Goal: Navigation & Orientation: Find specific page/section

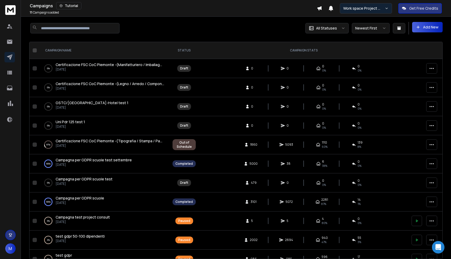
click at [372, 7] on p "Work space Project Consulting" at bounding box center [364, 8] width 42 height 5
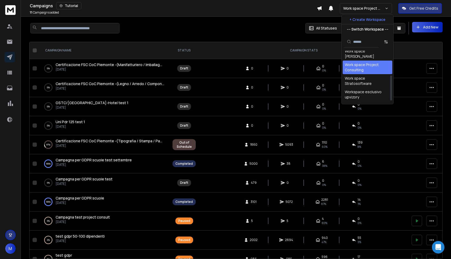
scroll to position [51, 0]
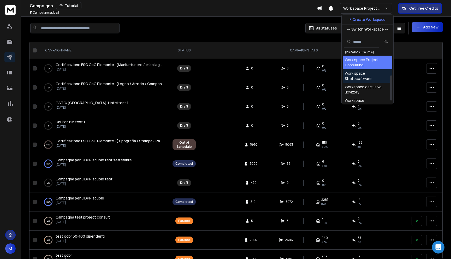
click at [363, 71] on div "Work space Stratosoftware" at bounding box center [367, 76] width 45 height 10
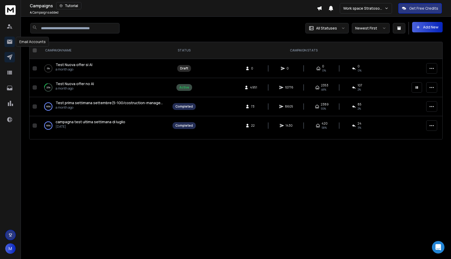
click at [10, 43] on icon at bounding box center [9, 42] width 5 height 4
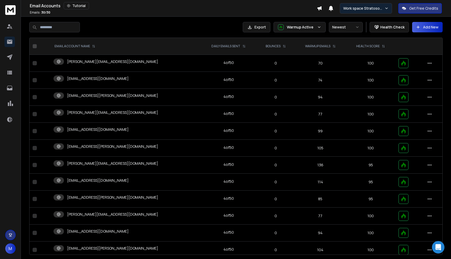
click at [368, 10] on p "Work space Stratosoftware" at bounding box center [363, 8] width 41 height 5
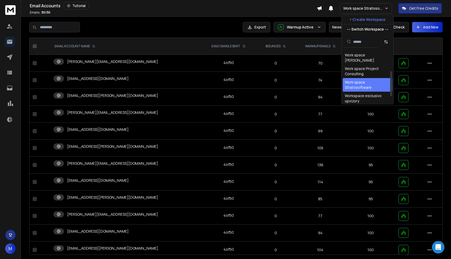
scroll to position [43, 0]
click at [370, 92] on div "Workspace esclusivo upvizory" at bounding box center [367, 97] width 45 height 10
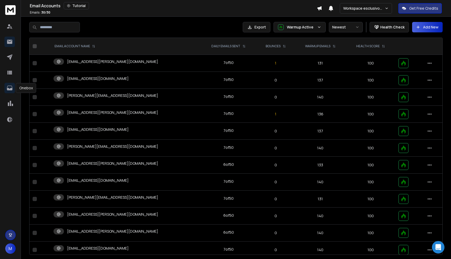
click at [10, 90] on icon at bounding box center [9, 88] width 5 height 5
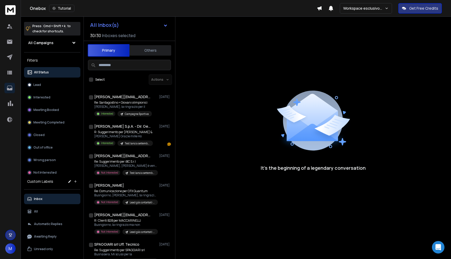
click at [165, 47] on button "Others" at bounding box center [151, 50] width 42 height 11
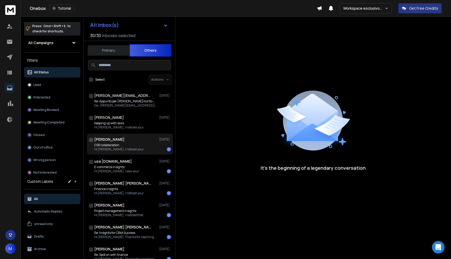
scroll to position [24, 0]
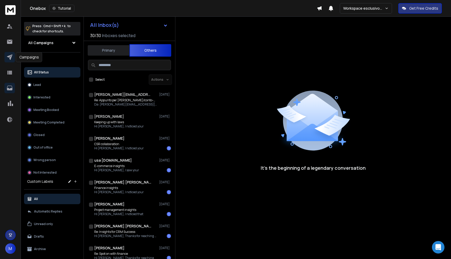
click at [8, 55] on icon at bounding box center [10, 57] width 6 height 6
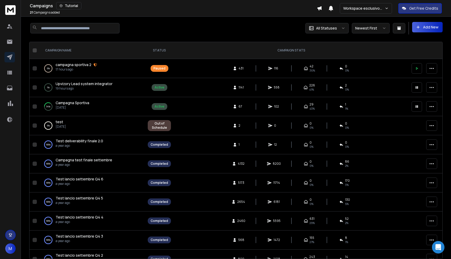
click at [100, 83] on span "Upvizory Lead system integrator" at bounding box center [84, 83] width 57 height 5
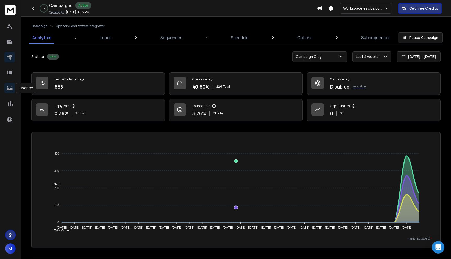
click at [9, 85] on icon at bounding box center [10, 88] width 6 height 6
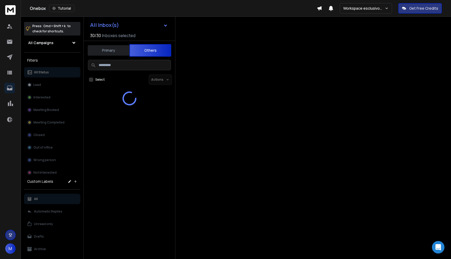
click at [156, 52] on button "Others" at bounding box center [151, 50] width 42 height 13
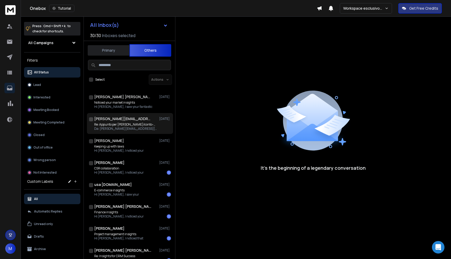
click at [161, 124] on div "Re: Appunto per Antonio Pietro/conto-graph Da: antonio@contograph.it Oggetto: N…" at bounding box center [132, 126] width 77 height 8
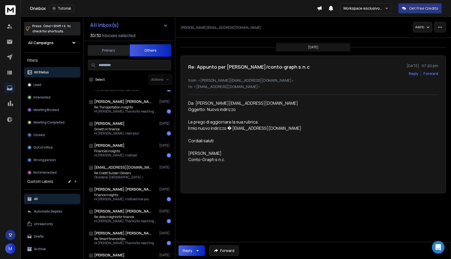
scroll to position [288, 0]
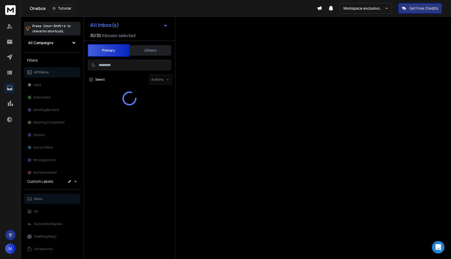
click at [117, 51] on button "Primary" at bounding box center [109, 50] width 42 height 13
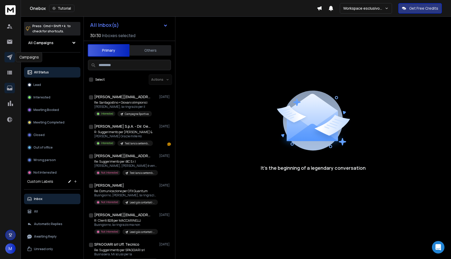
click at [9, 55] on icon at bounding box center [10, 57] width 6 height 6
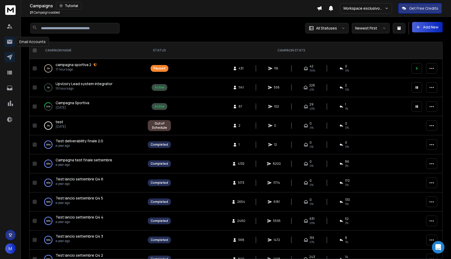
click at [10, 42] on icon at bounding box center [9, 42] width 5 height 4
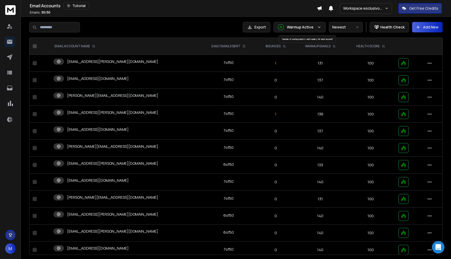
click at [350, 27] on button "Newest" at bounding box center [346, 27] width 34 height 10
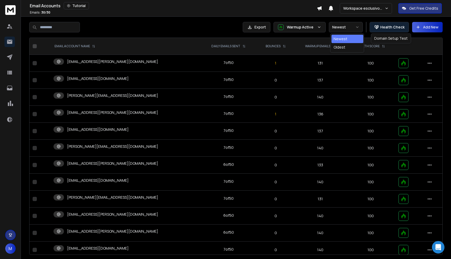
click at [387, 26] on p "Health Check" at bounding box center [393, 27] width 24 height 5
click at [11, 59] on icon at bounding box center [10, 57] width 6 height 6
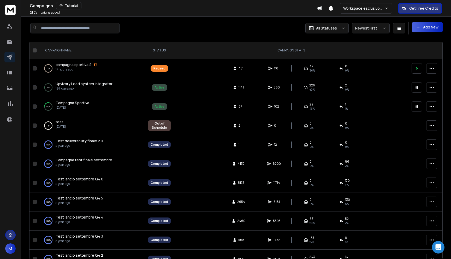
click at [107, 85] on span "Upvizory Lead system integrator" at bounding box center [84, 83] width 57 height 5
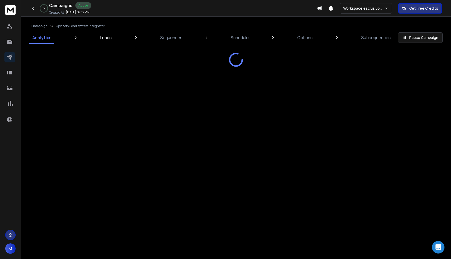
click at [109, 39] on p "Leads" at bounding box center [106, 37] width 12 height 6
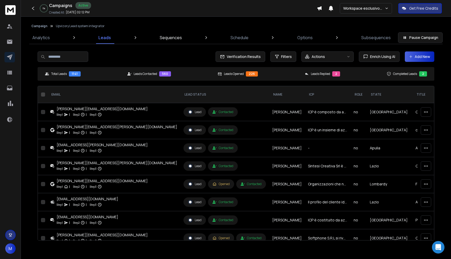
click at [167, 38] on p "Sequences" at bounding box center [171, 37] width 22 height 6
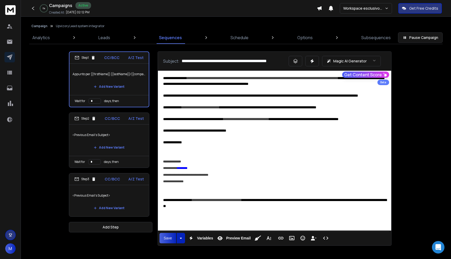
scroll to position [36, 0]
click at [15, 86] on link at bounding box center [9, 88] width 10 height 10
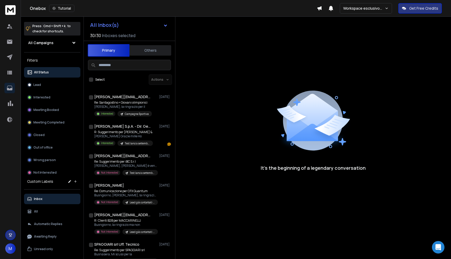
click at [150, 48] on button "Others" at bounding box center [151, 50] width 42 height 11
click at [333, 7] on icon at bounding box center [331, 7] width 5 height 5
click at [363, 10] on p "Workspace esclusivo upvizory" at bounding box center [364, 8] width 42 height 5
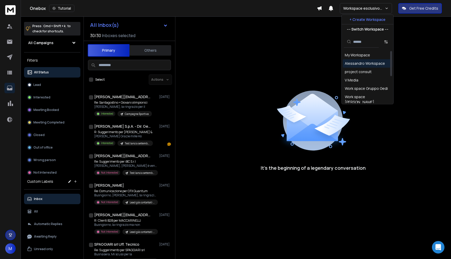
click at [370, 63] on div "Alessandro Workspace" at bounding box center [365, 63] width 40 height 5
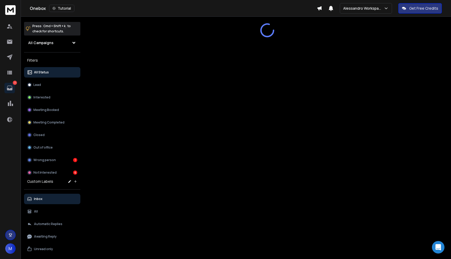
click at [361, 9] on p "Alessandro Workspace" at bounding box center [363, 8] width 40 height 5
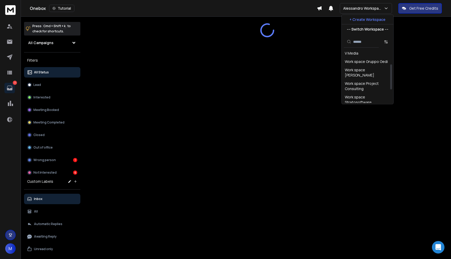
scroll to position [28, 0]
click at [372, 80] on div "Work space Project Consulting" at bounding box center [367, 85] width 45 height 10
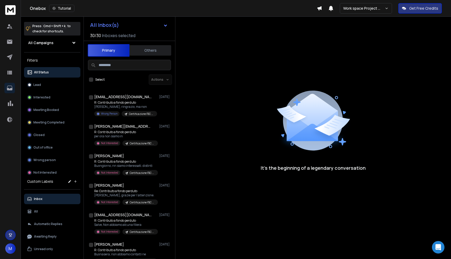
click at [153, 53] on button "Others" at bounding box center [151, 50] width 42 height 11
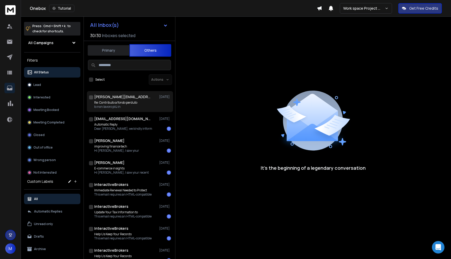
click at [136, 101] on p "Re: Contributo a fondo perduto" at bounding box center [115, 103] width 43 height 4
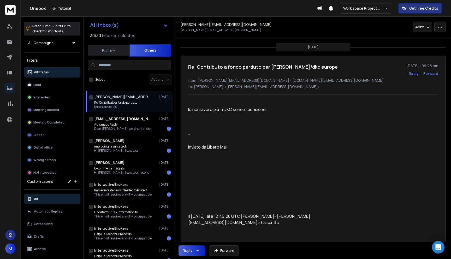
click at [116, 49] on button "Primary" at bounding box center [109, 50] width 42 height 11
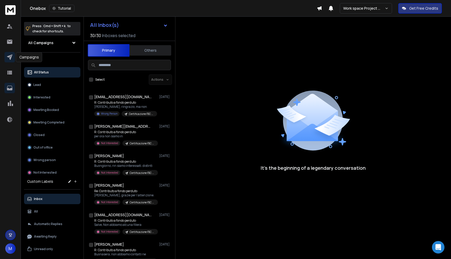
click at [13, 55] on link at bounding box center [9, 57] width 10 height 10
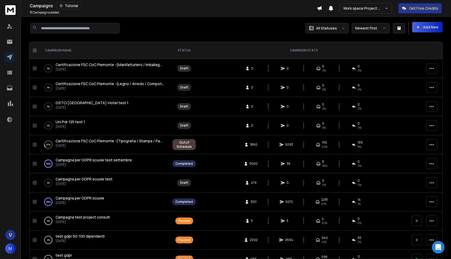
scroll to position [14, 0]
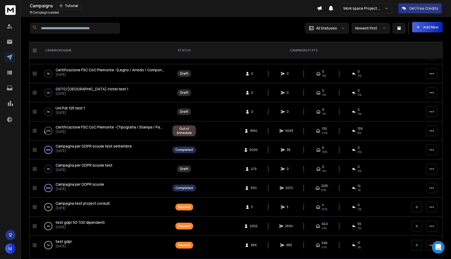
click at [166, 129] on td "87 % Certificazione FSC CoC [GEOGRAPHIC_DATA] -(Tipografia / Stampa / Packaging…" at bounding box center [104, 130] width 131 height 19
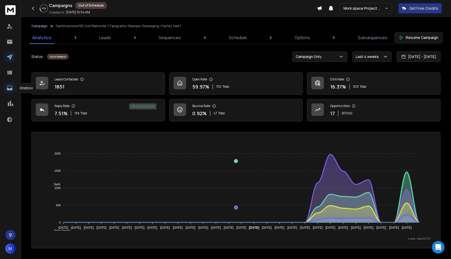
click at [10, 86] on icon at bounding box center [9, 88] width 5 height 5
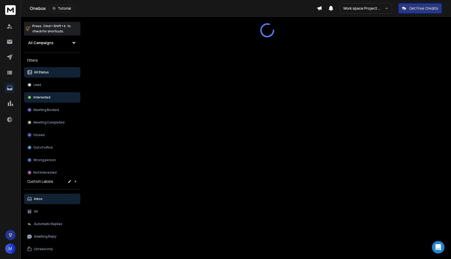
click at [52, 96] on button "Interested" at bounding box center [52, 97] width 56 height 10
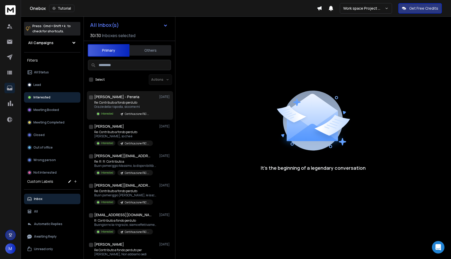
click at [139, 97] on div "[PERSON_NAME] - Peraria [DATE]" at bounding box center [132, 96] width 77 height 5
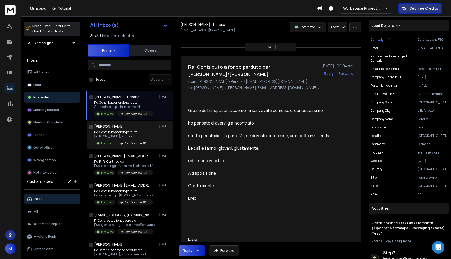
click at [146, 132] on p "Re: Contributo a fondo perduto" at bounding box center [123, 132] width 59 height 4
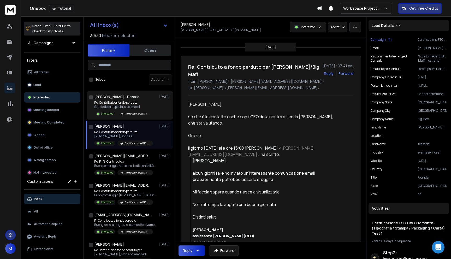
click at [141, 101] on p "Re: Contributo a fondo perduto" at bounding box center [123, 103] width 59 height 4
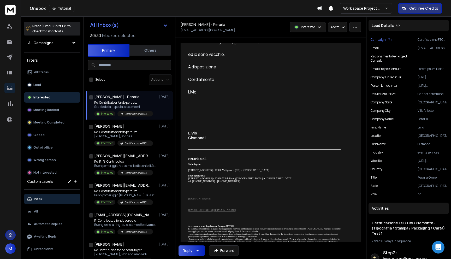
scroll to position [107, 0]
click at [148, 101] on p "Re: Contributo a fondo perduto" at bounding box center [123, 103] width 59 height 4
click at [303, 28] on p "Interested" at bounding box center [308, 27] width 14 height 4
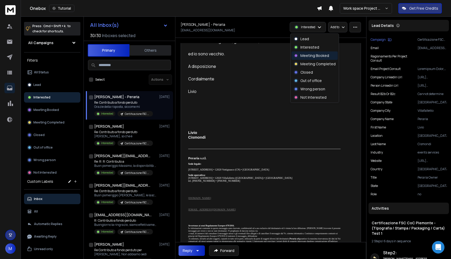
click at [310, 53] on p "Meeting Booked" at bounding box center [315, 55] width 29 height 5
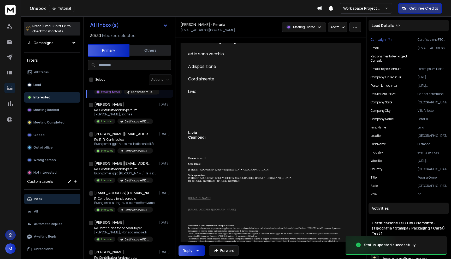
scroll to position [22, 0]
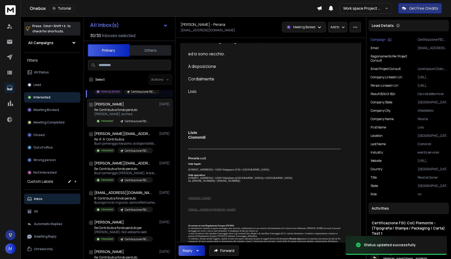
click at [144, 110] on p "Re: Contributo a fondo perduto" at bounding box center [123, 110] width 59 height 4
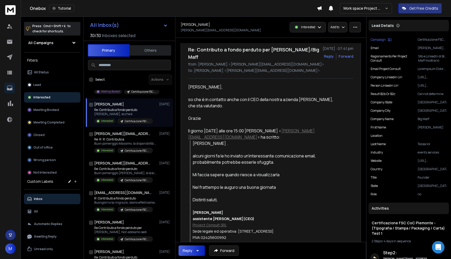
scroll to position [0, 0]
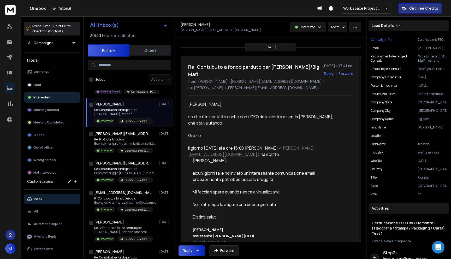
click at [141, 109] on p "Re: Contributo a fondo perduto" at bounding box center [123, 110] width 59 height 4
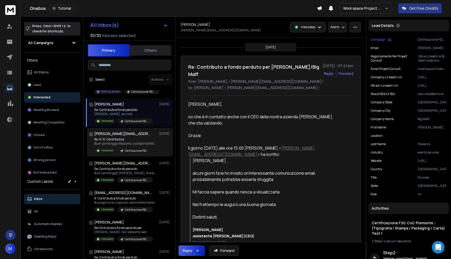
click at [153, 136] on div "[PERSON_NAME][EMAIL_ADDRESS][DOMAIN_NAME] [DATE]" at bounding box center [132, 133] width 77 height 5
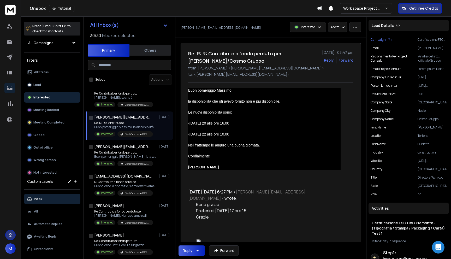
scroll to position [39, 0]
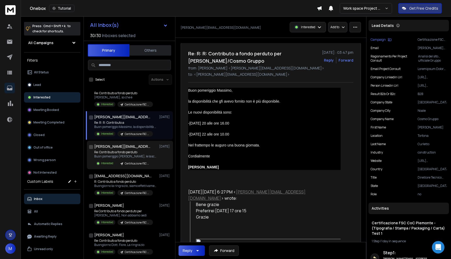
click at [157, 145] on div "[PERSON_NAME][EMAIL_ADDRESS][DOMAIN_NAME] [DATE]" at bounding box center [132, 146] width 77 height 5
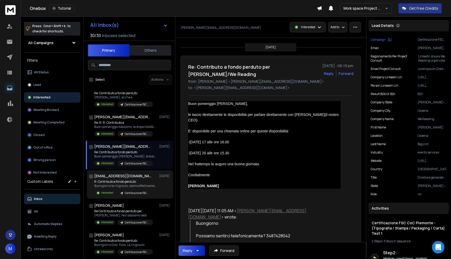
click at [159, 182] on div "R: Contributo a fondo perduto Buongiorno la ringrazio, siamo effettivamente Int…" at bounding box center [132, 188] width 77 height 16
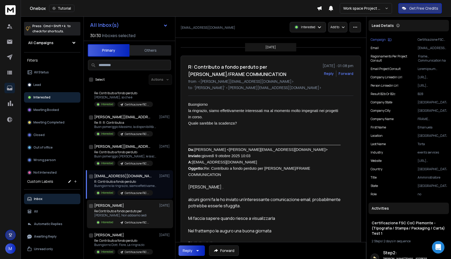
click at [155, 209] on div "Re:Contributo a fondo perduto per [PERSON_NAME], Non abbiamo sedi Interested Ce…" at bounding box center [132, 217] width 77 height 16
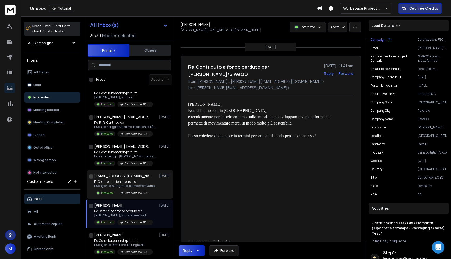
click at [144, 183] on p "R: Contributo a fondo perduto" at bounding box center [125, 182] width 63 height 4
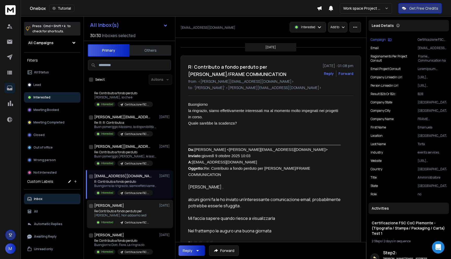
click at [149, 204] on div "[PERSON_NAME] [DATE]" at bounding box center [132, 205] width 77 height 5
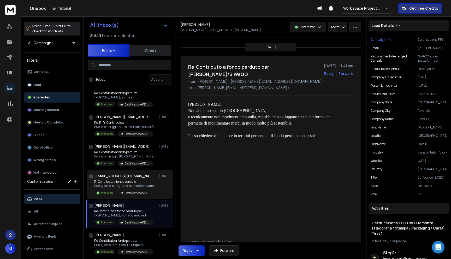
click at [144, 178] on h1 "[EMAIL_ADDRESS][DOMAIN_NAME]" at bounding box center [122, 175] width 57 height 5
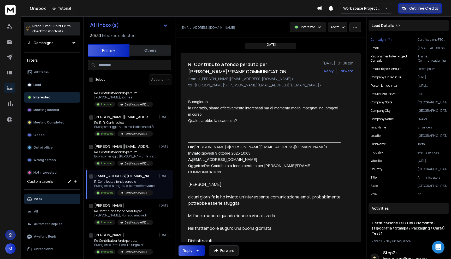
scroll to position [0, 0]
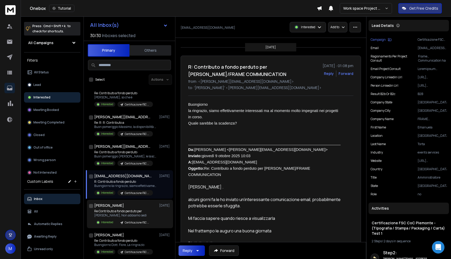
click at [160, 220] on div "Re:Contributo a fondo perduto per [PERSON_NAME], Non abbiamo sedi Interested Ce…" at bounding box center [132, 217] width 77 height 16
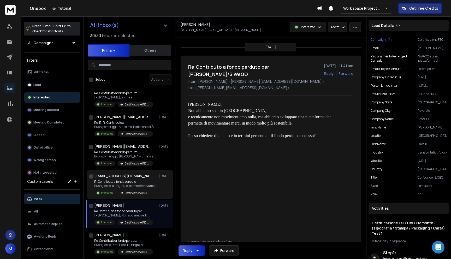
click at [151, 180] on p "R: Contributo a fondo perduto" at bounding box center [125, 182] width 63 height 4
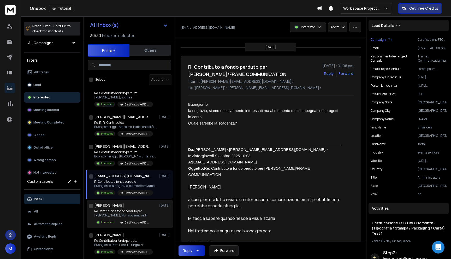
click at [147, 204] on div "[PERSON_NAME] [DATE]" at bounding box center [132, 205] width 77 height 5
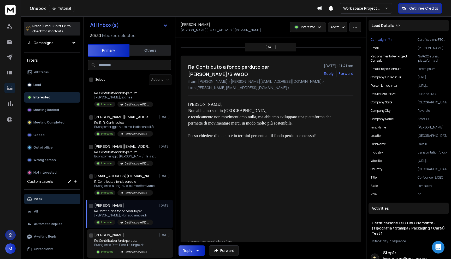
click at [146, 238] on div "[PERSON_NAME] [DATE] Re: Contributo a fondo perduto [PERSON_NAME]. Fiore, La ri…" at bounding box center [132, 243] width 77 height 22
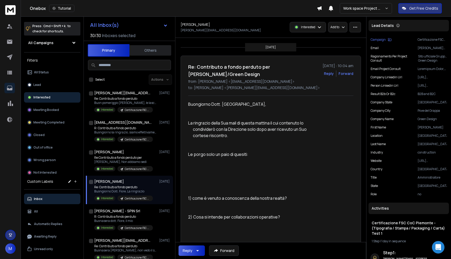
scroll to position [92, 0]
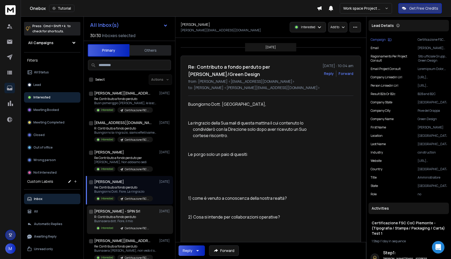
click at [145, 219] on p "Buonasera dott. Fiore, il mio" at bounding box center [123, 221] width 59 height 4
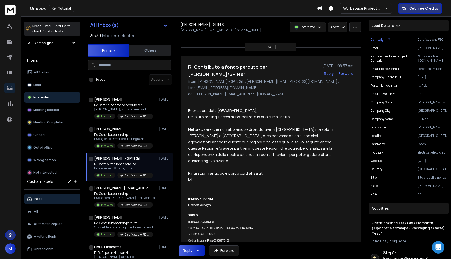
scroll to position [147, 0]
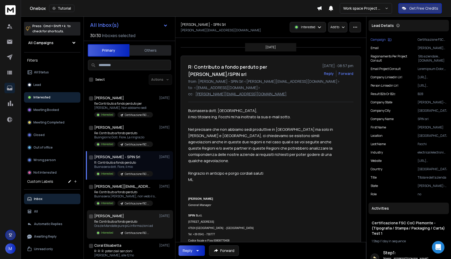
click at [144, 225] on p "Grazie Mandate pure più informazioni ad" at bounding box center [123, 226] width 59 height 4
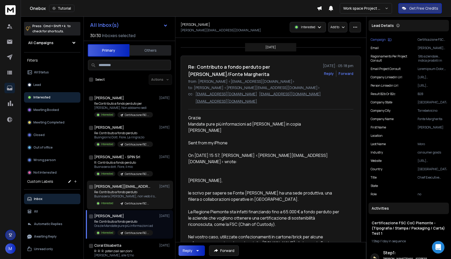
click at [142, 198] on p "Buonasera [PERSON_NAME], non vedo il suo" at bounding box center [125, 196] width 63 height 4
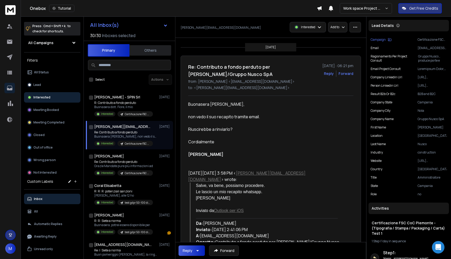
scroll to position [207, 0]
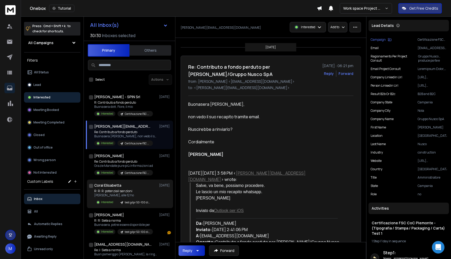
click at [141, 187] on div "Coral Elisabetta [DATE]" at bounding box center [132, 185] width 77 height 5
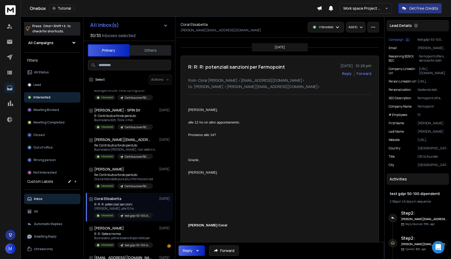
scroll to position [245, 0]
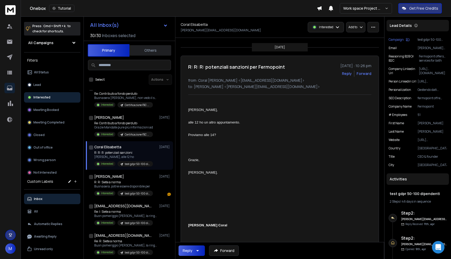
click at [135, 182] on p "R: R: Siete a norma" at bounding box center [123, 182] width 59 height 4
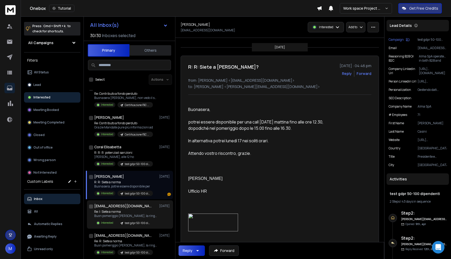
click at [137, 212] on p "Re: I: Siete a norma" at bounding box center [125, 212] width 63 height 4
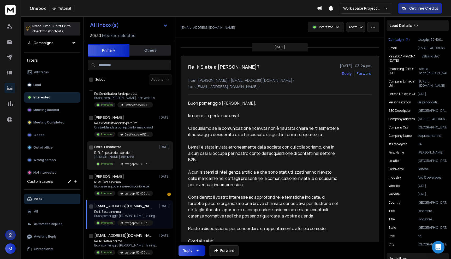
click at [130, 154] on p "R: R: R: potenziali sanzioni" at bounding box center [123, 153] width 59 height 4
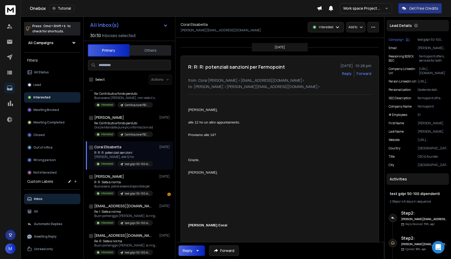
click at [158, 48] on button "Others" at bounding box center [151, 50] width 42 height 11
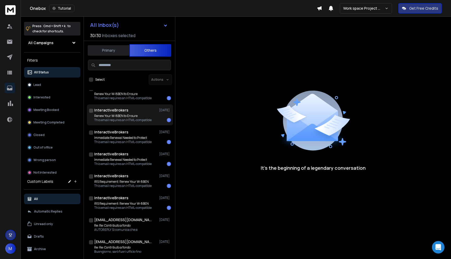
scroll to position [229, 0]
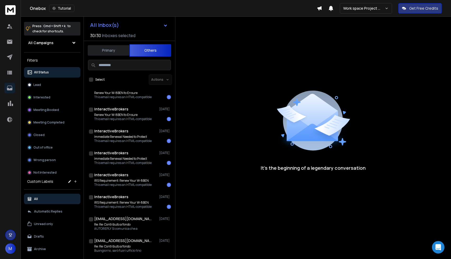
click at [121, 56] on div "Primary Others Select Actions [PERSON_NAME][EMAIL_ADDRESS][DOMAIN_NAME] [DATE] …" at bounding box center [129, 163] width 91 height 237
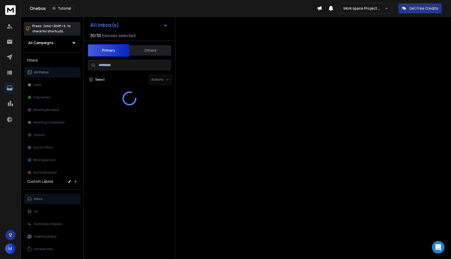
click at [118, 52] on button "Primary" at bounding box center [109, 50] width 42 height 13
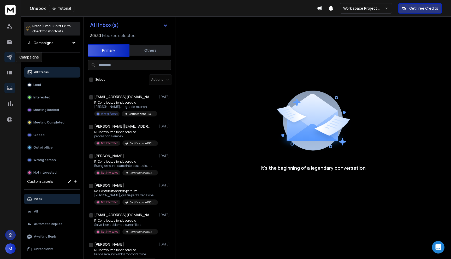
click at [11, 55] on icon at bounding box center [10, 57] width 6 height 6
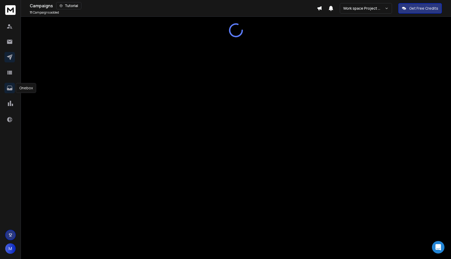
click at [10, 90] on icon at bounding box center [9, 88] width 5 height 5
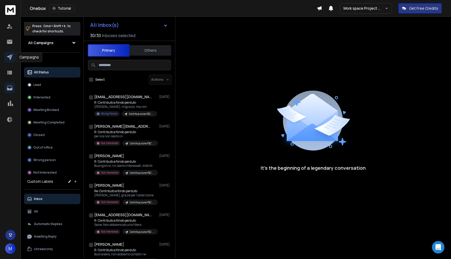
click at [11, 57] on icon at bounding box center [10, 57] width 6 height 6
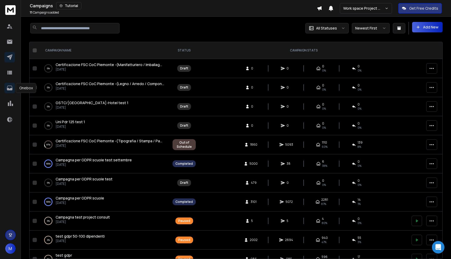
click at [9, 85] on icon at bounding box center [10, 88] width 6 height 6
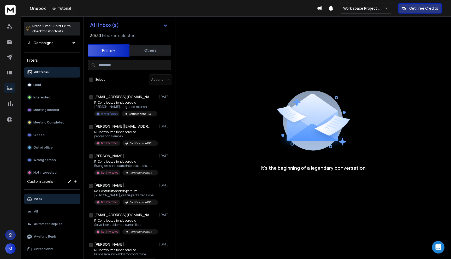
click at [146, 58] on div at bounding box center [129, 64] width 87 height 13
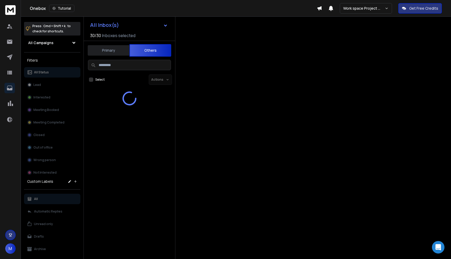
click at [153, 49] on button "Others" at bounding box center [151, 50] width 42 height 13
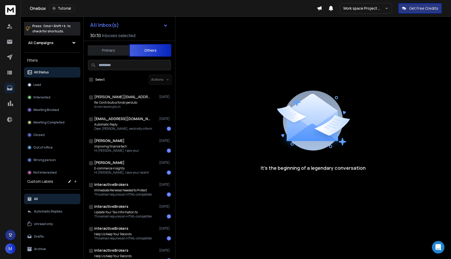
click at [117, 46] on button "Primary" at bounding box center [109, 50] width 42 height 11
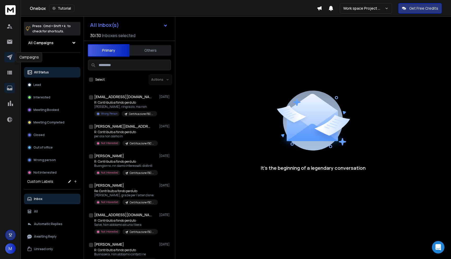
click at [13, 58] on icon at bounding box center [10, 57] width 6 height 6
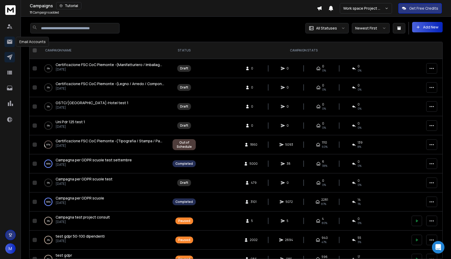
click at [9, 45] on icon at bounding box center [10, 42] width 6 height 6
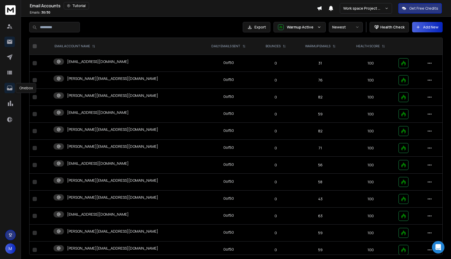
click at [9, 88] on icon at bounding box center [10, 88] width 6 height 6
